Goal: Navigation & Orientation: Find specific page/section

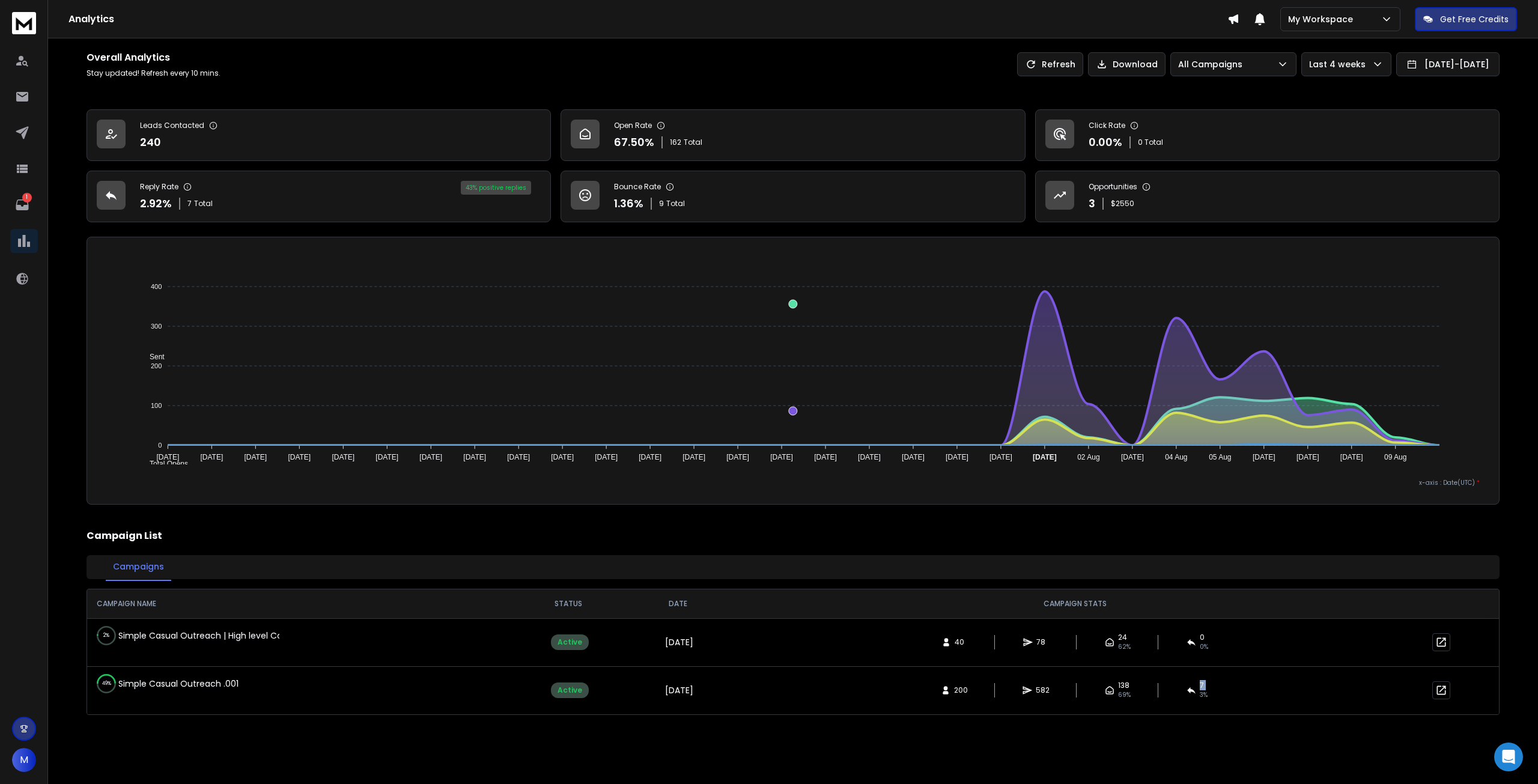
drag, startPoint x: 1202, startPoint y: 685, endPoint x: 1216, endPoint y: 696, distance: 17.8
click at [1215, 696] on div "7 3 %" at bounding box center [1198, 690] width 36 height 19
click at [1231, 705] on td "200 582 138 69 % 7 3 %" at bounding box center [1074, 690] width 695 height 48
drag, startPoint x: 665, startPoint y: 646, endPoint x: 696, endPoint y: 651, distance: 31.4
click at [672, 644] on td "[DATE]" at bounding box center [678, 642] width 99 height 48
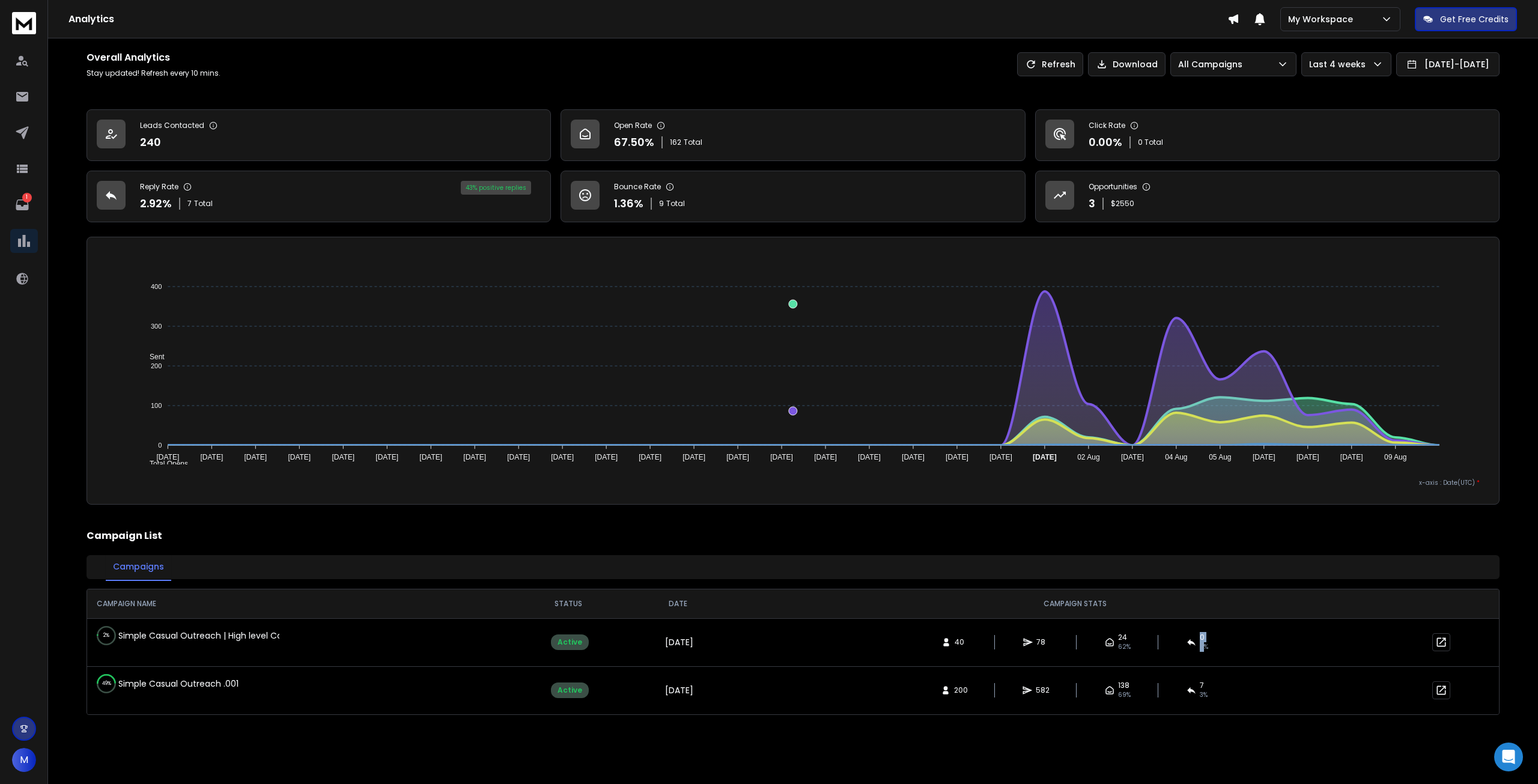
drag, startPoint x: 1217, startPoint y: 642, endPoint x: 1218, endPoint y: 662, distance: 20.0
click at [1207, 648] on div "0 0 %" at bounding box center [1198, 642] width 36 height 19
drag, startPoint x: 1210, startPoint y: 686, endPoint x: 1213, endPoint y: 696, distance: 10.4
click at [1213, 690] on div "7 3 %" at bounding box center [1198, 690] width 36 height 19
click at [1215, 702] on td "200 582 138 69 % 7 3 %" at bounding box center [1074, 690] width 695 height 48
